Goal: Find specific page/section: Find specific page/section

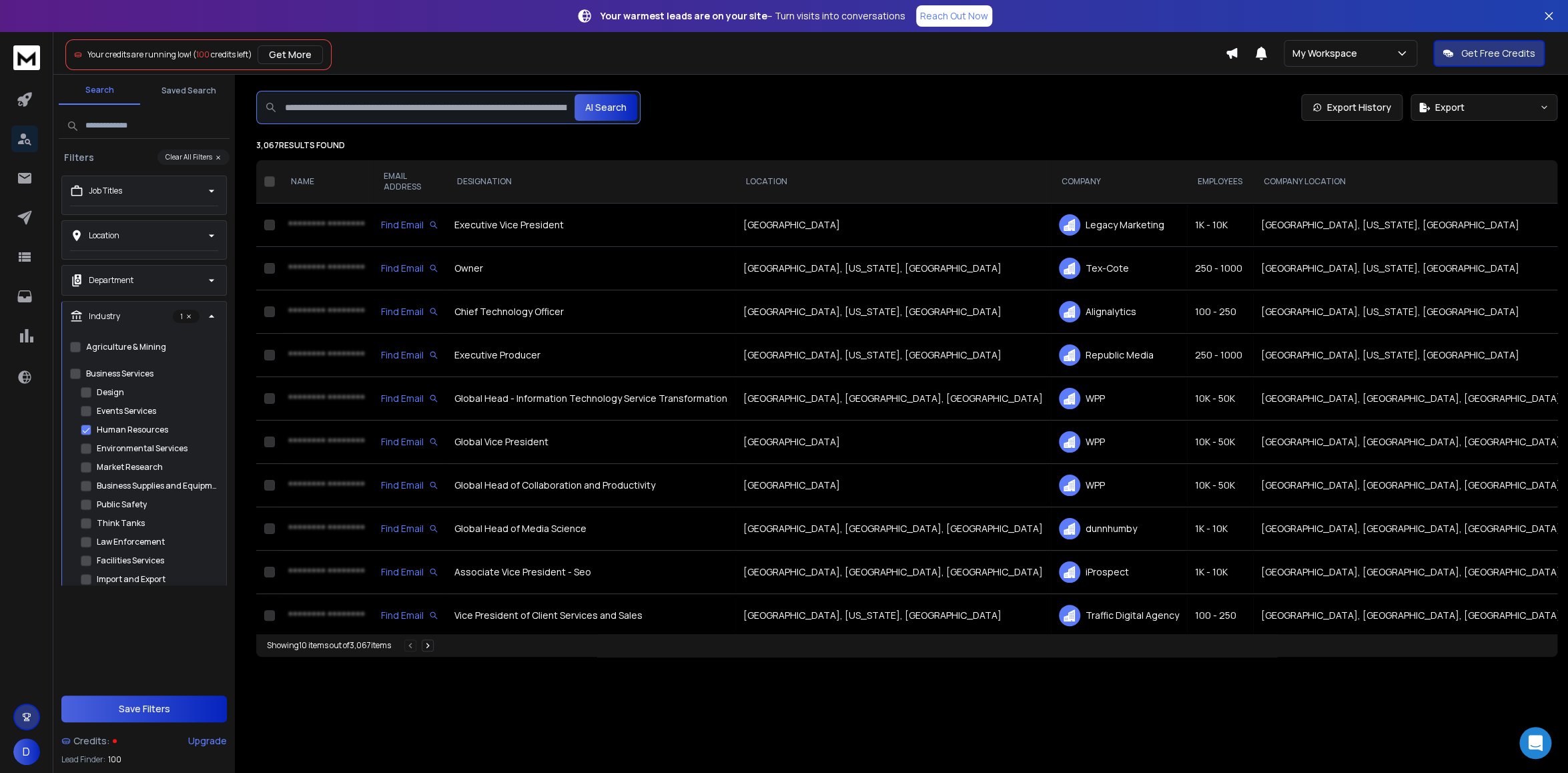
scroll to position [67, 0]
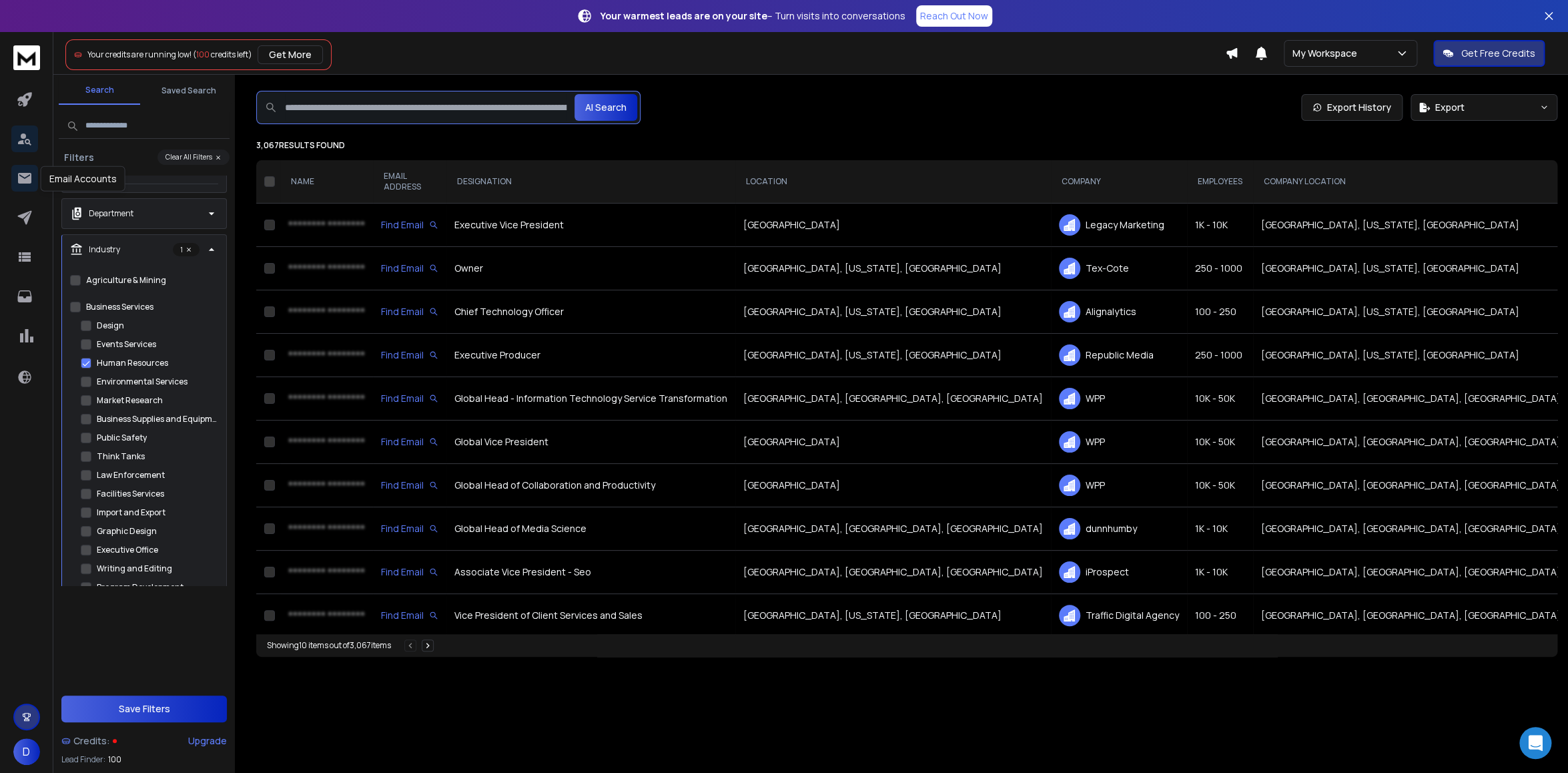
click at [29, 176] on icon at bounding box center [25, 179] width 16 height 16
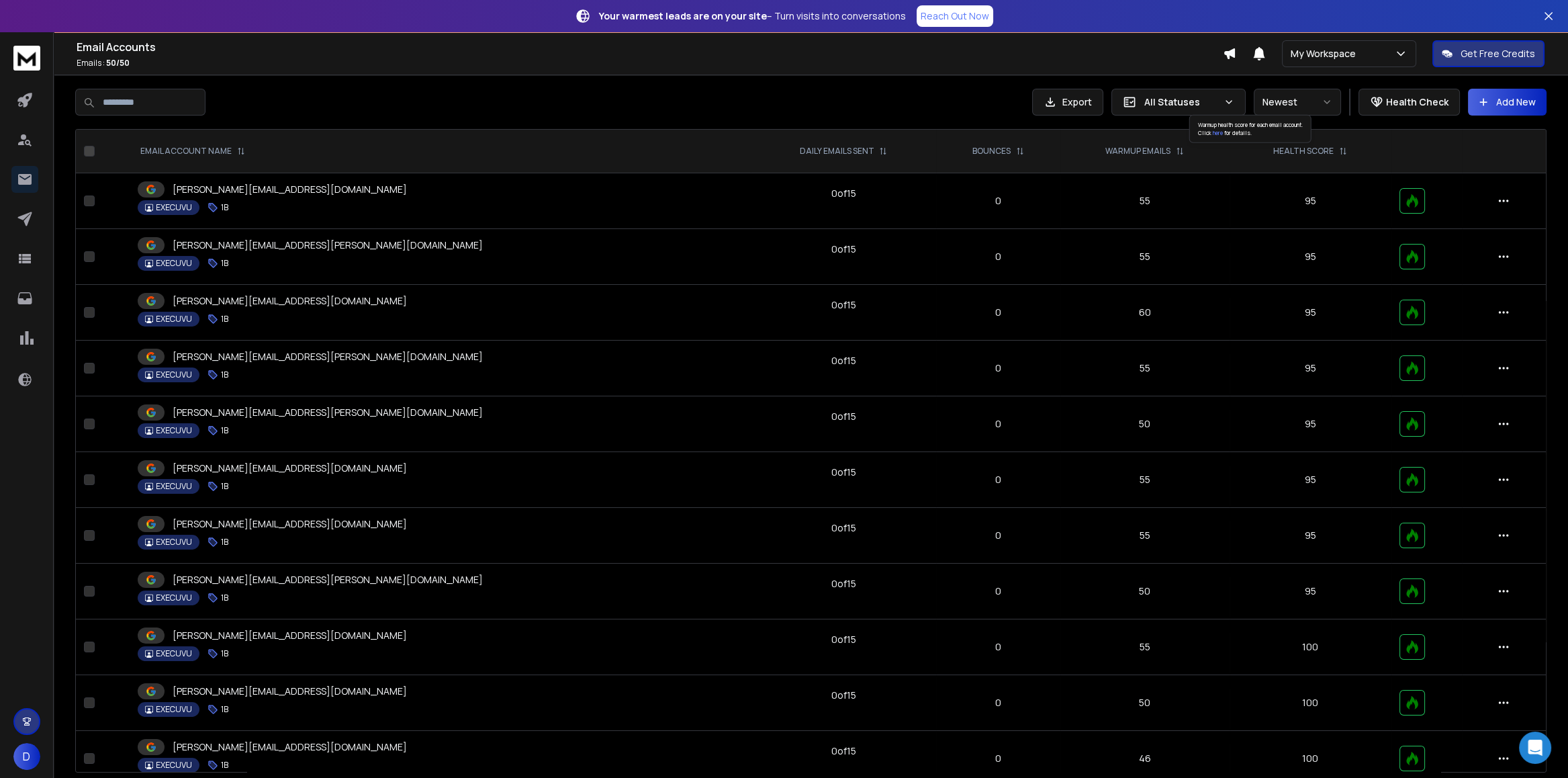
click at [1274, 150] on p "HEALTH SCORE" at bounding box center [1304, 151] width 60 height 11
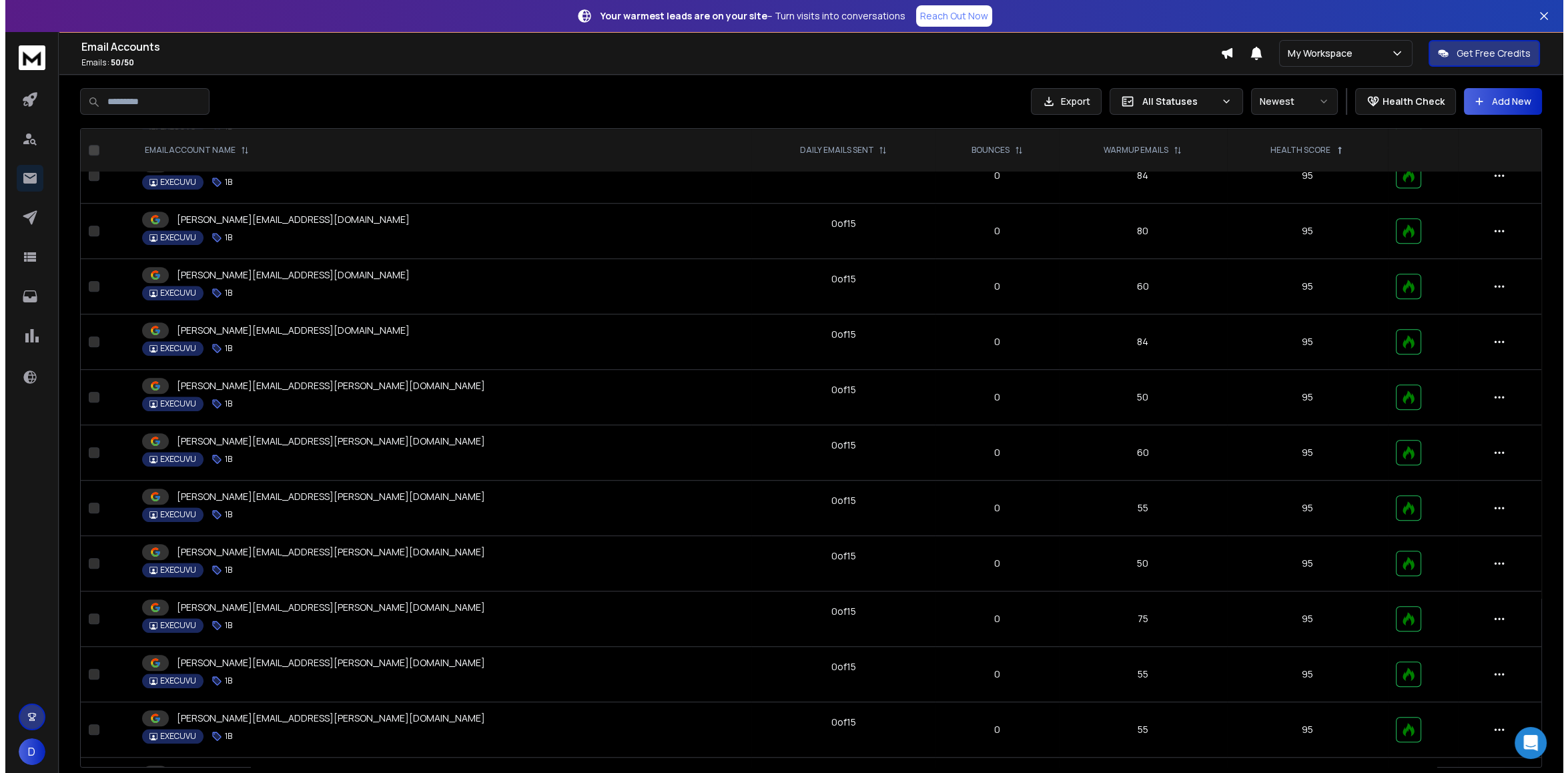
scroll to position [2176, 0]
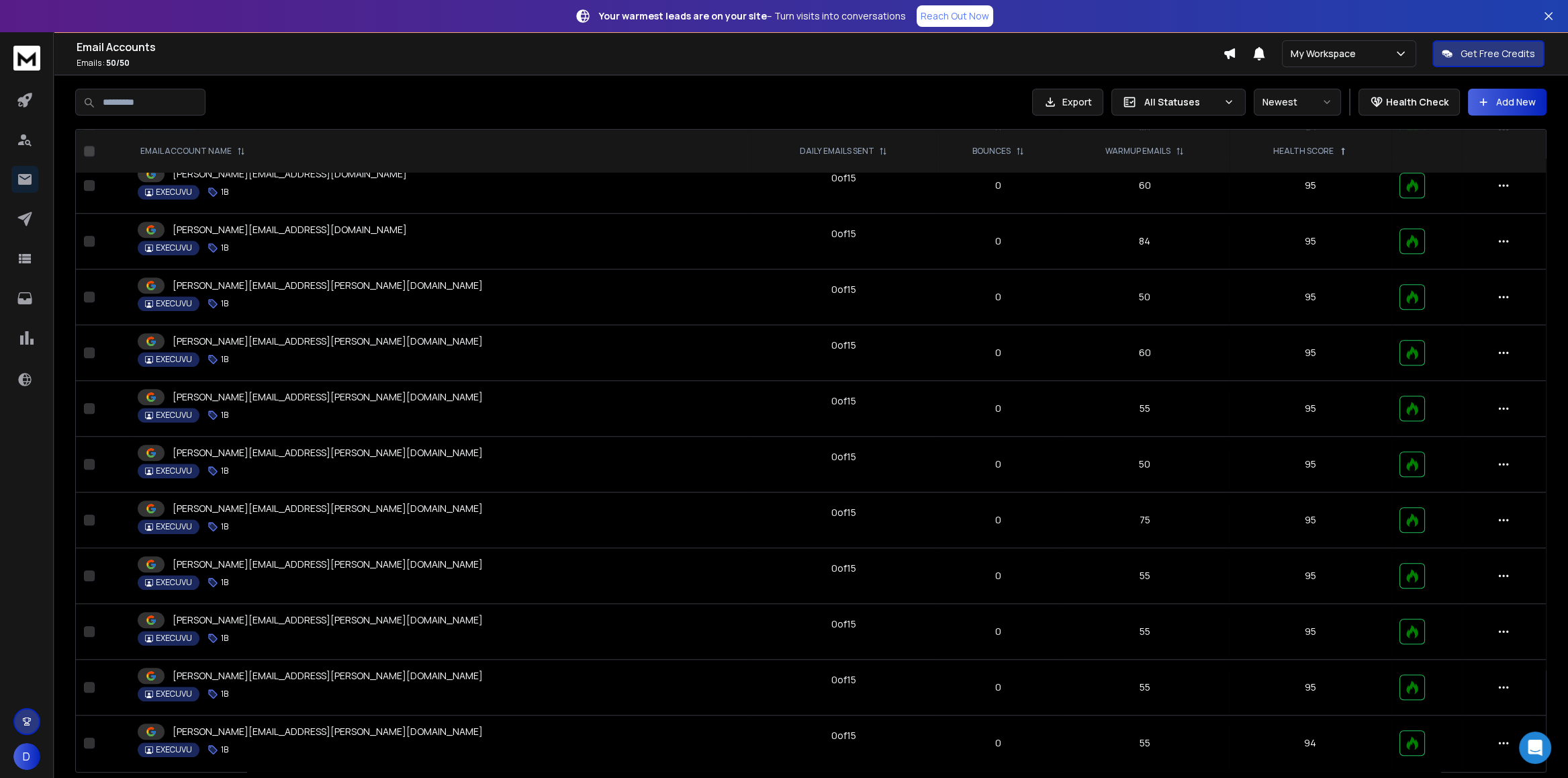
click at [245, 725] on p "[PERSON_NAME][EMAIL_ADDRESS][PERSON_NAME][DOMAIN_NAME]" at bounding box center [328, 732] width 310 height 14
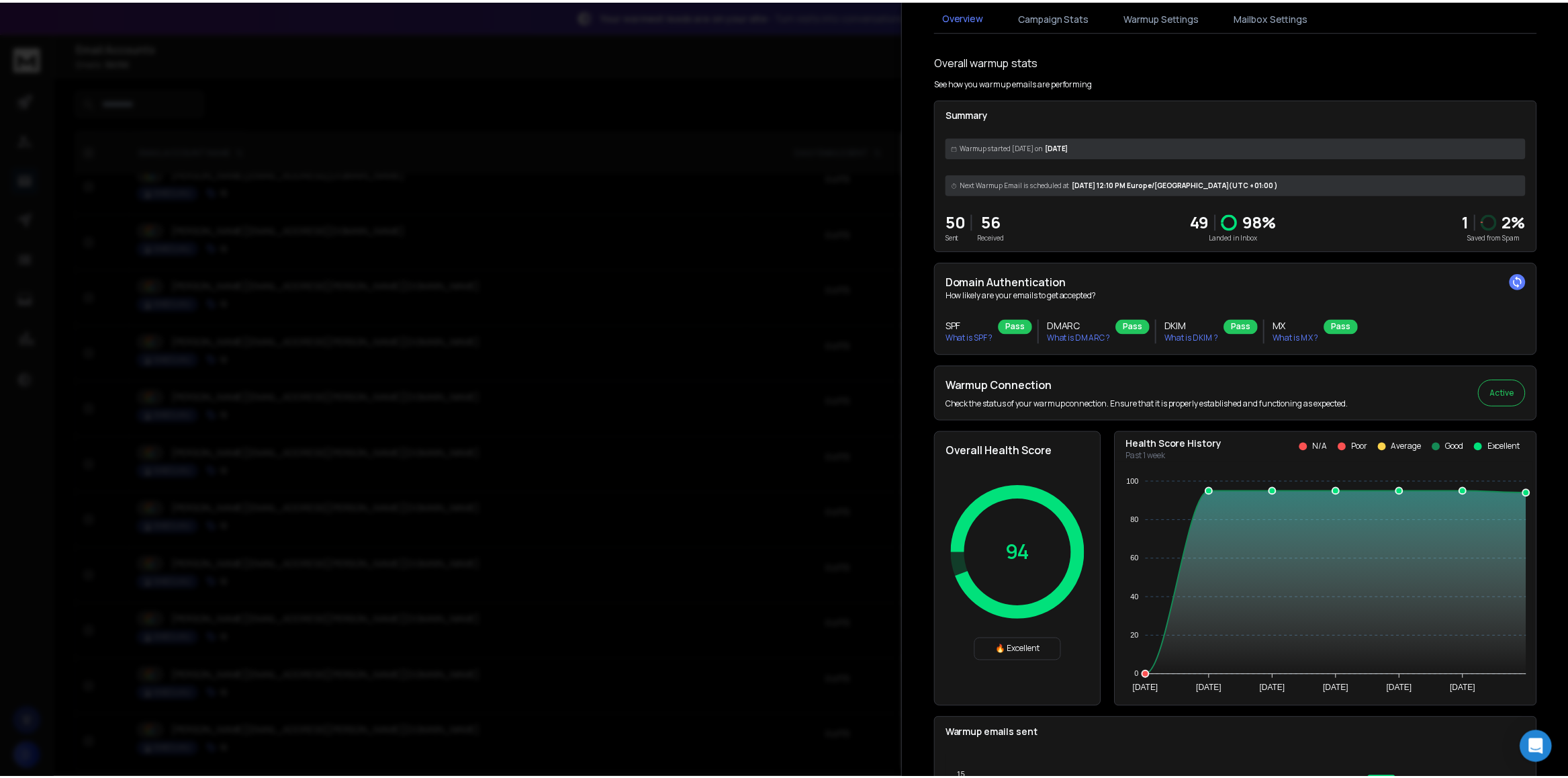
scroll to position [0, 0]
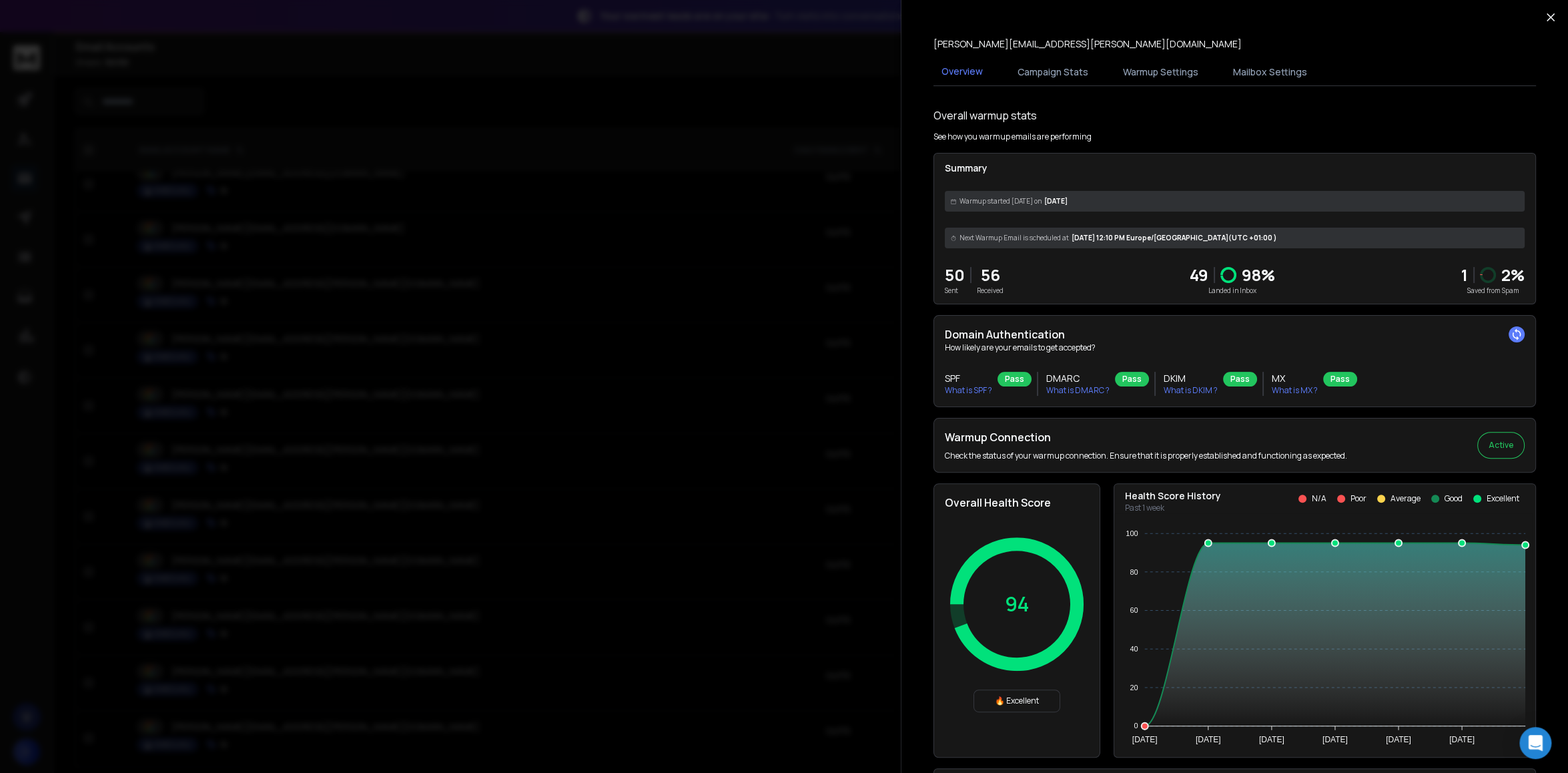
click at [1544, 16] on icon "button" at bounding box center [1551, 18] width 14 height 14
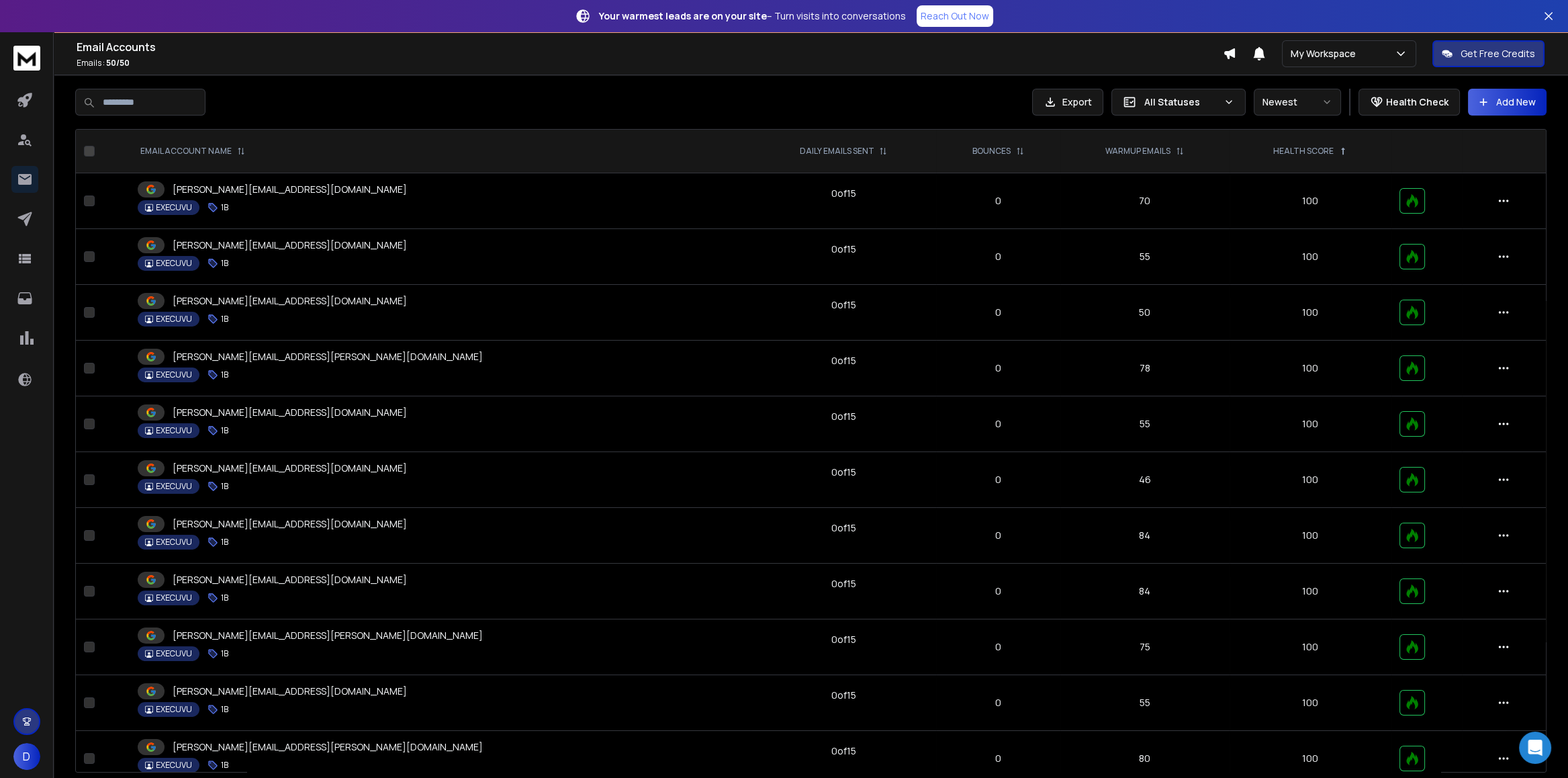
click at [241, 353] on p "[PERSON_NAME][EMAIL_ADDRESS][PERSON_NAME][DOMAIN_NAME]" at bounding box center [328, 357] width 310 height 14
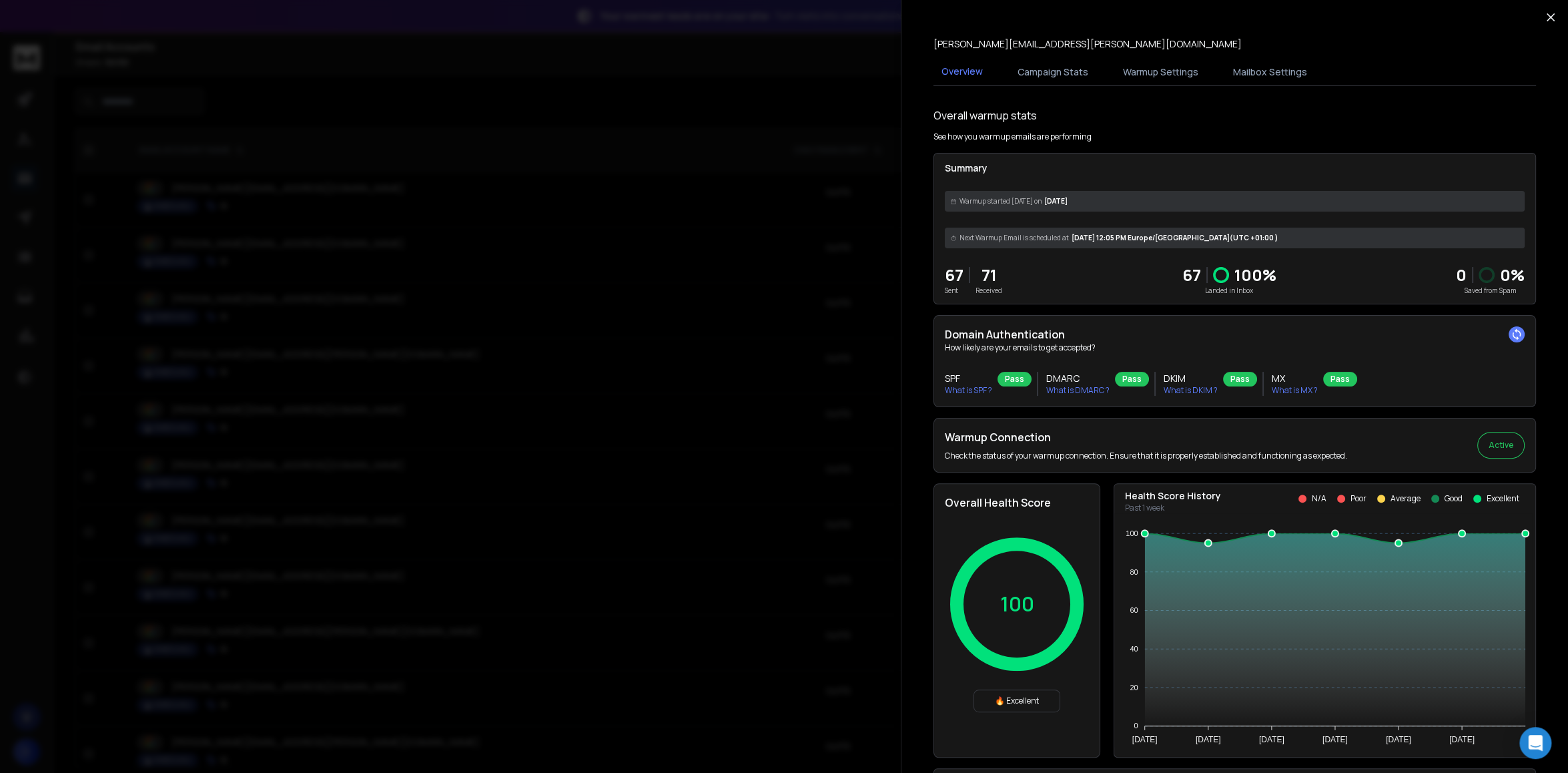
click at [1547, 13] on icon "button" at bounding box center [1551, 18] width 14 height 14
